Goal: Navigation & Orientation: Go to known website

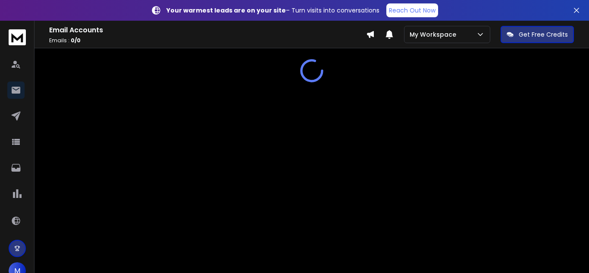
click at [256, 246] on div "Your warmest leads are on your site – Turn visits into conversations Reach Out …" at bounding box center [294, 136] width 589 height 273
